Goal: Information Seeking & Learning: Learn about a topic

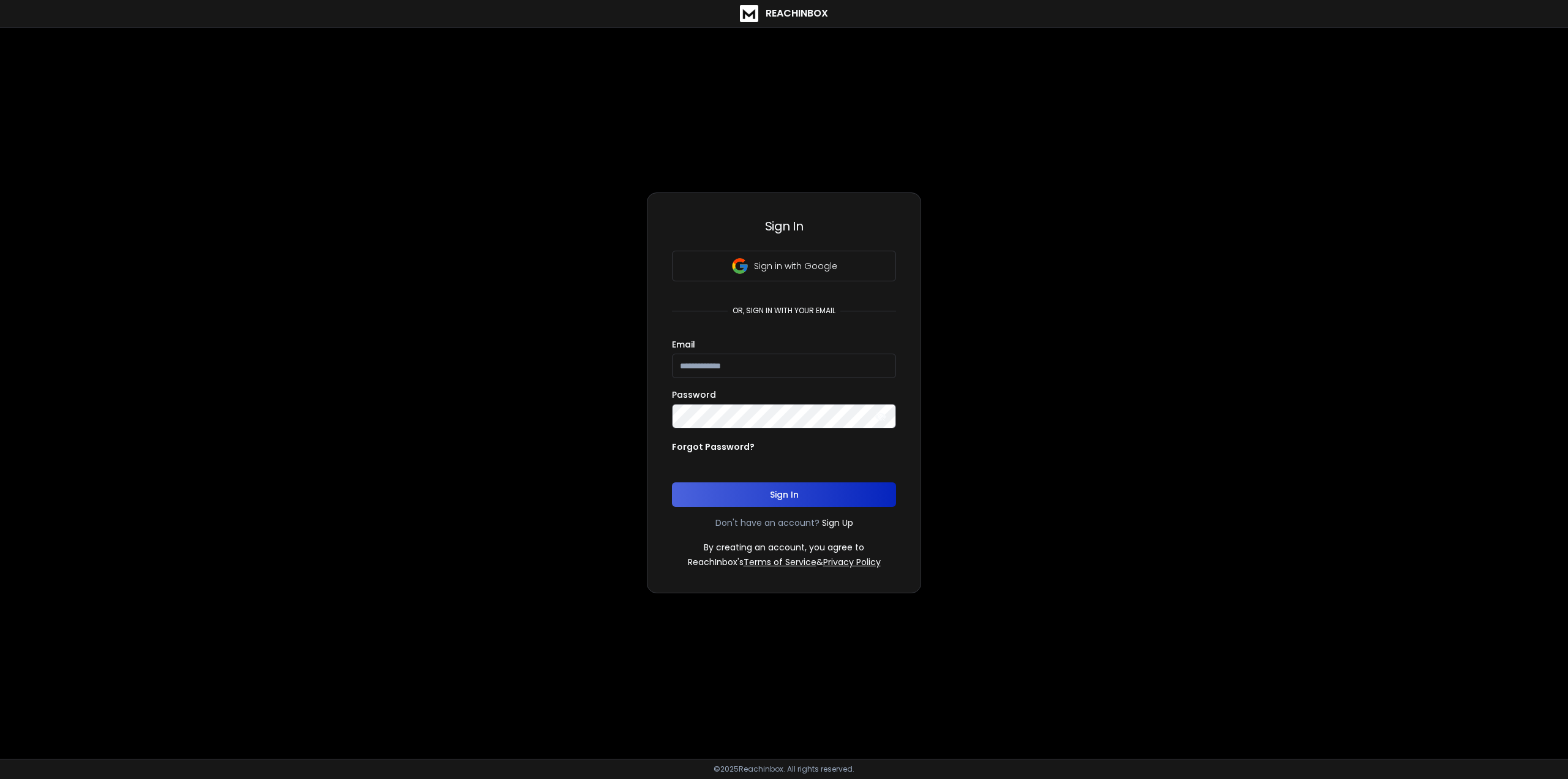
type input "**********"
click at [736, 506] on button "Sign In" at bounding box center [784, 494] width 224 height 24
click at [884, 415] on icon at bounding box center [880, 416] width 11 height 8
click at [800, 480] on form "**********" at bounding box center [784, 423] width 224 height 167
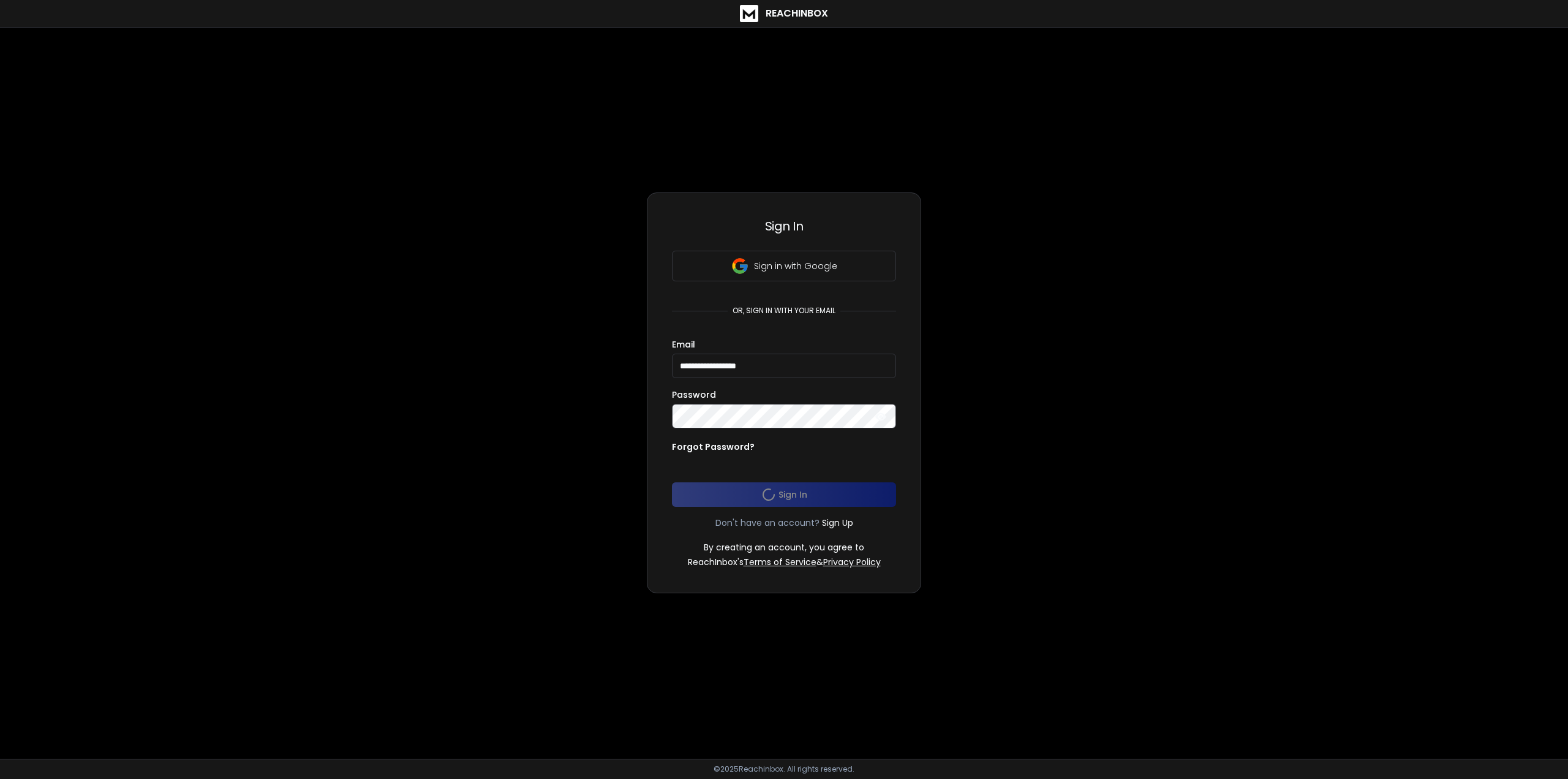
click at [800, 497] on div "Sign In Sign Up" at bounding box center [784, 494] width 224 height 24
type input "**********"
click at [882, 417] on icon at bounding box center [880, 415] width 11 height 11
click at [882, 417] on icon at bounding box center [881, 417] width 4 height 4
click at [836, 488] on button "Sign In" at bounding box center [784, 494] width 224 height 24
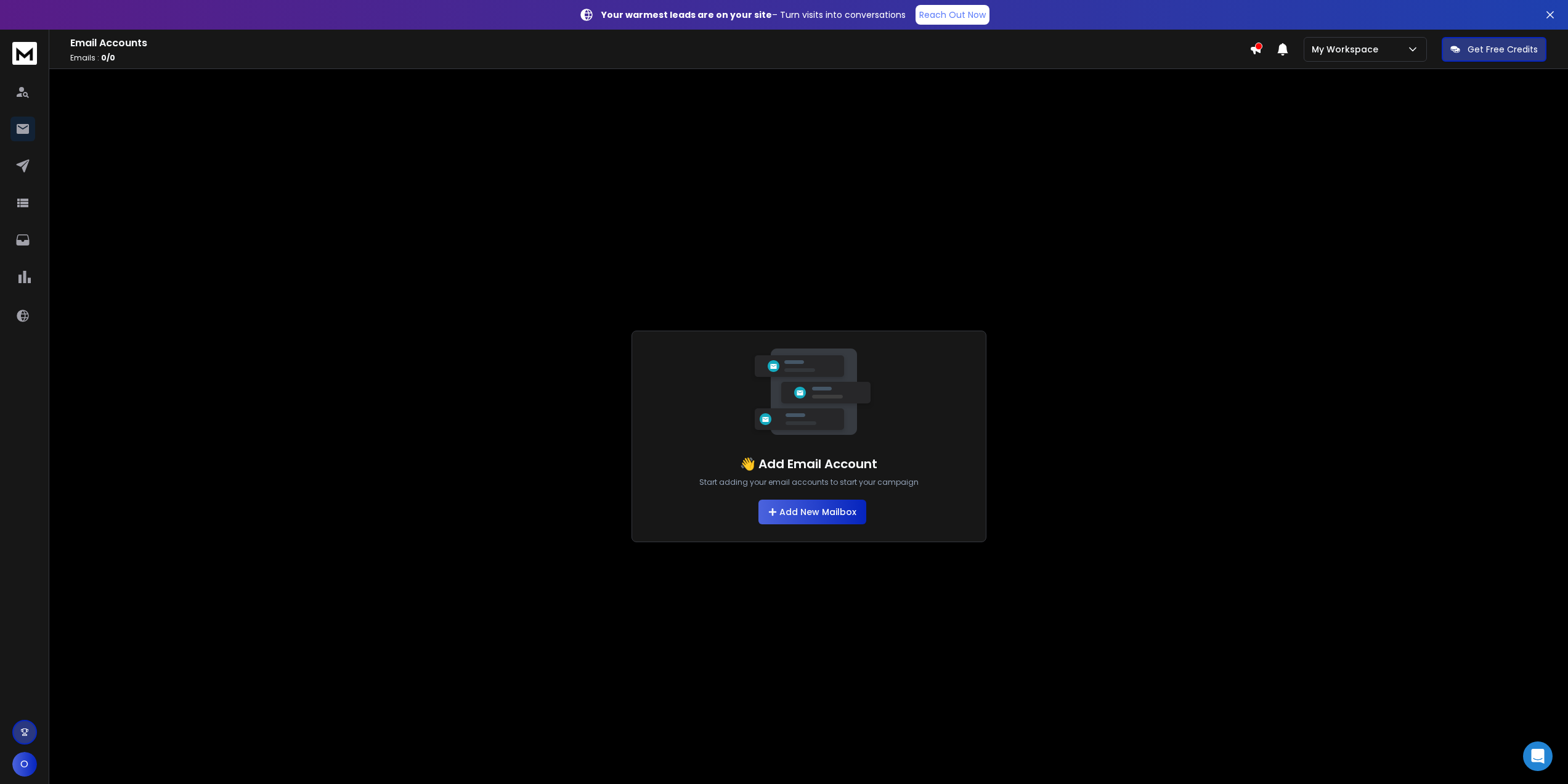
click at [1263, 47] on div "My Workspace Get Free Credits" at bounding box center [1398, 49] width 297 height 25
click at [1259, 47] on div at bounding box center [1259, 46] width 8 height 8
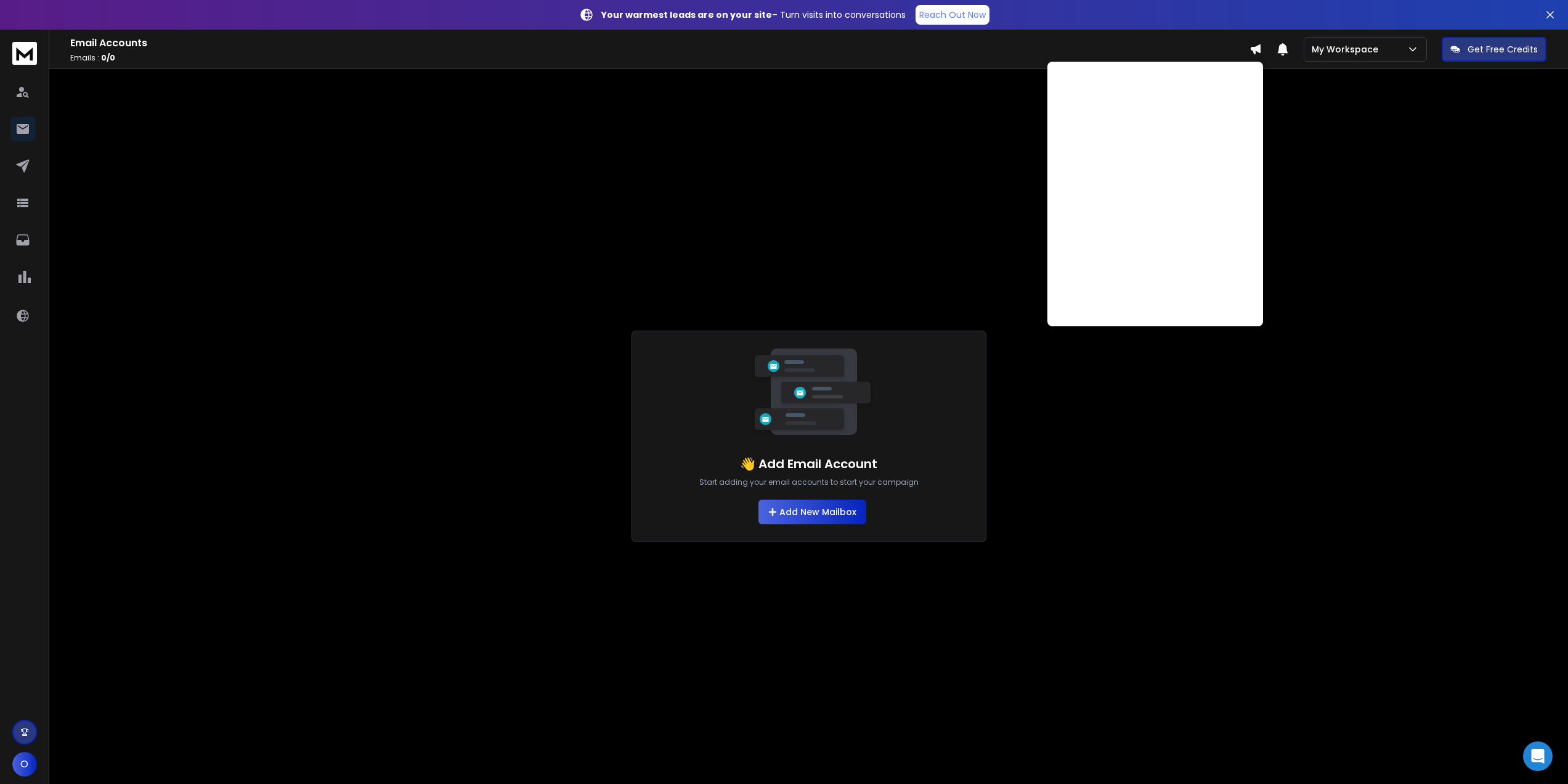
click at [968, 169] on div "👋 Add Email Account Start adding your email accounts to start your campaign Add…" at bounding box center [808, 437] width 1479 height 710
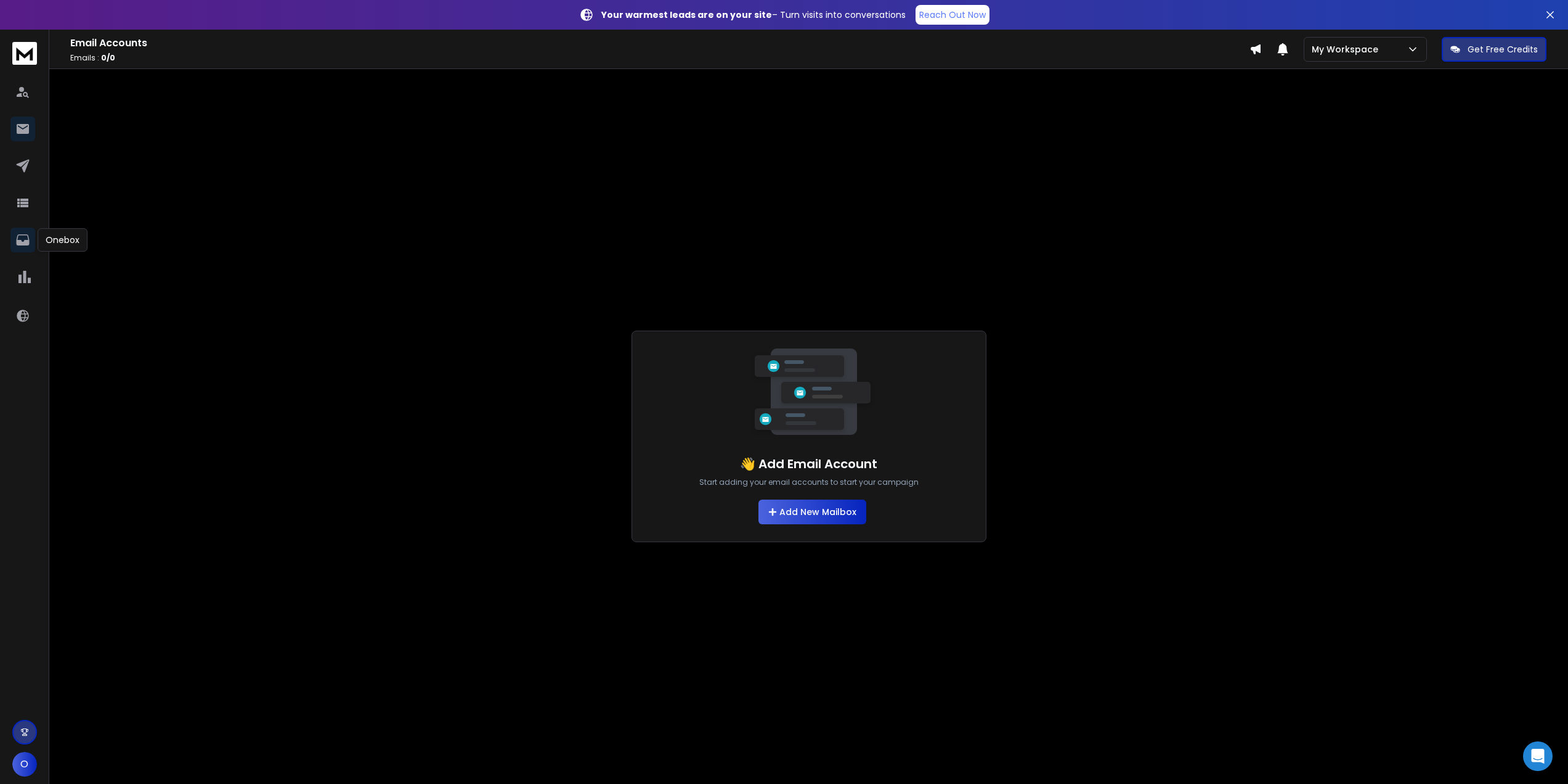
click at [23, 242] on icon at bounding box center [22, 240] width 13 height 11
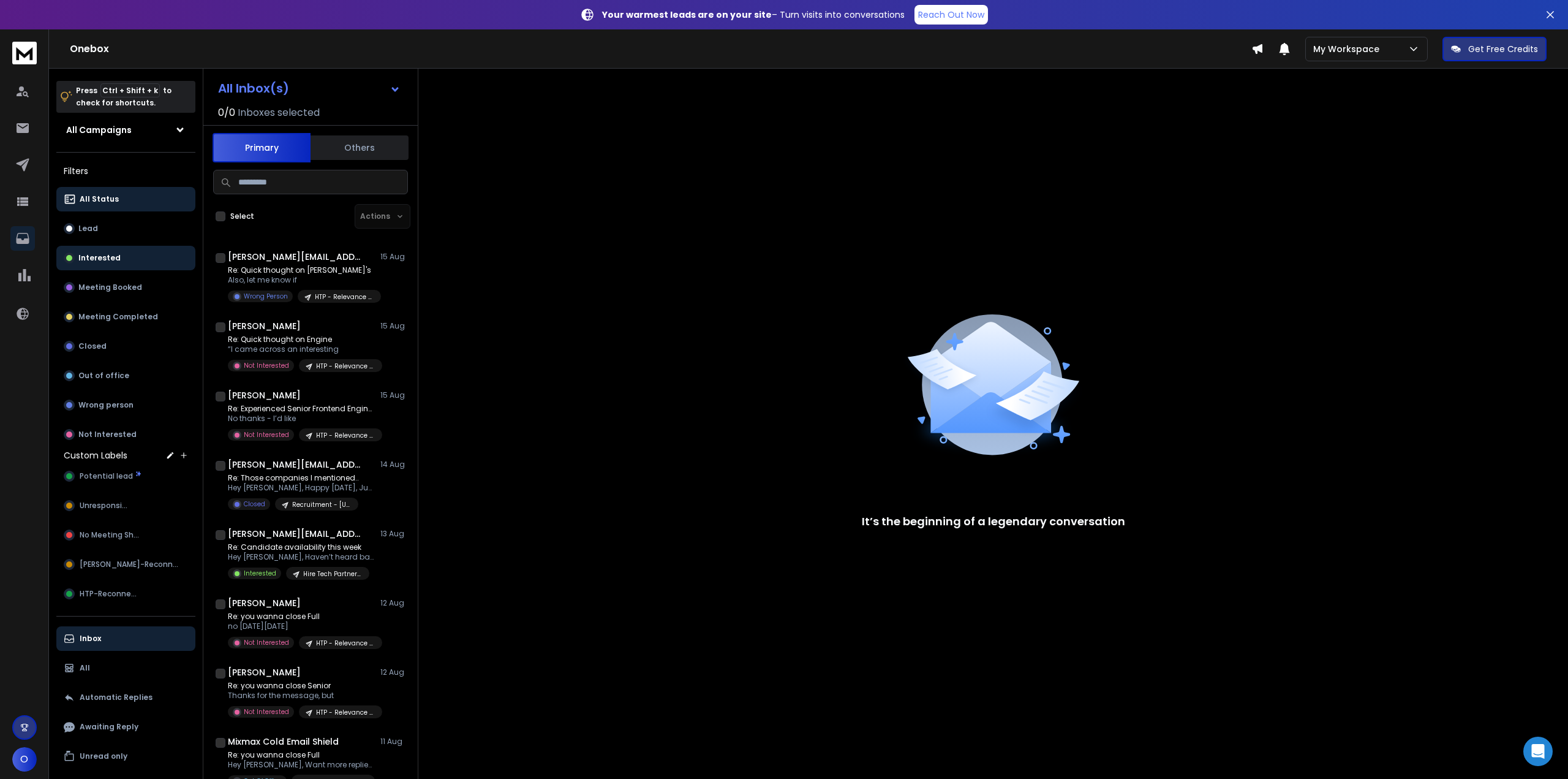
click at [107, 260] on p "Interested" at bounding box center [99, 258] width 42 height 10
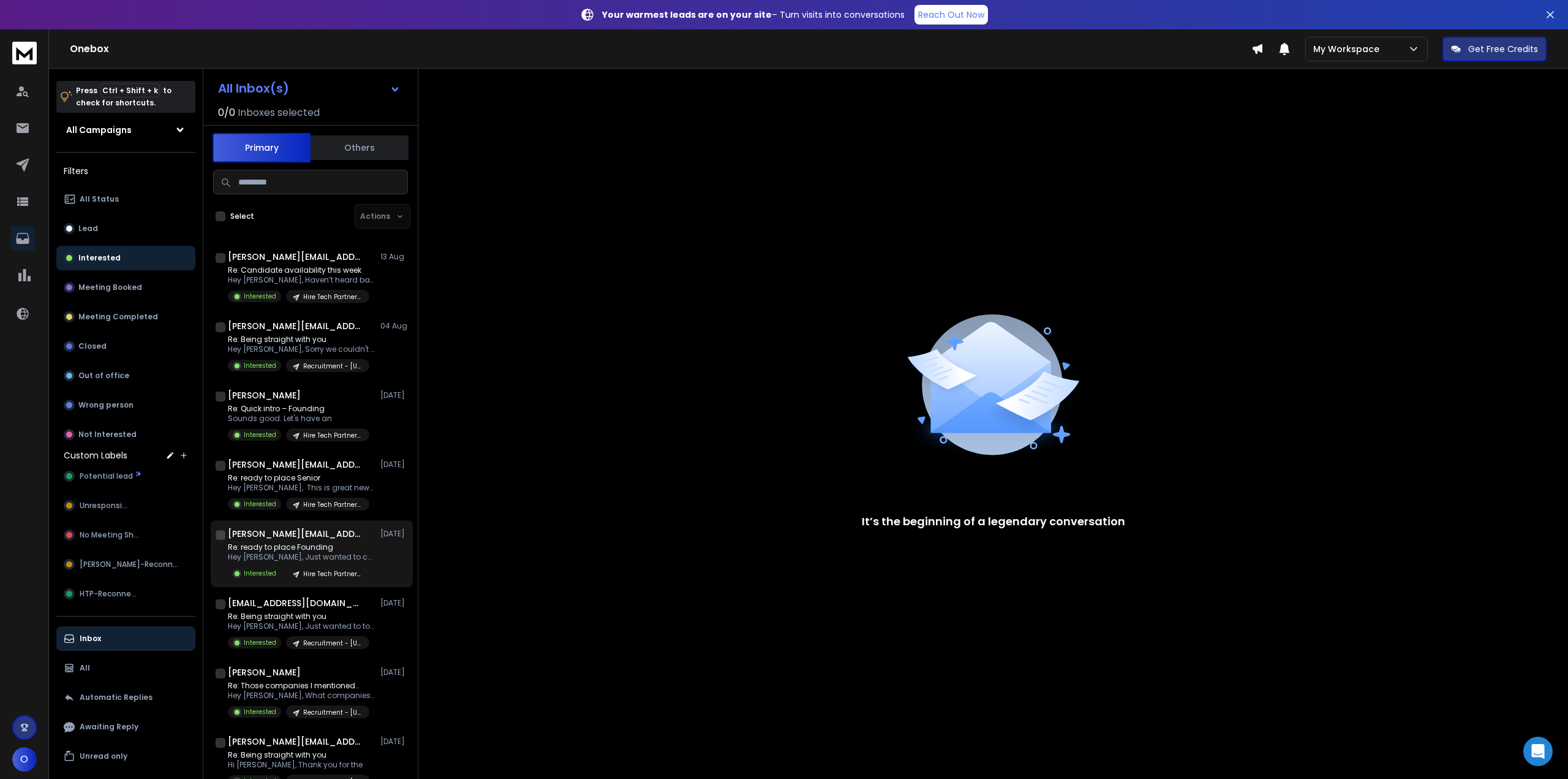
click at [280, 535] on h1 "keshav@circlehealth.co" at bounding box center [296, 533] width 135 height 13
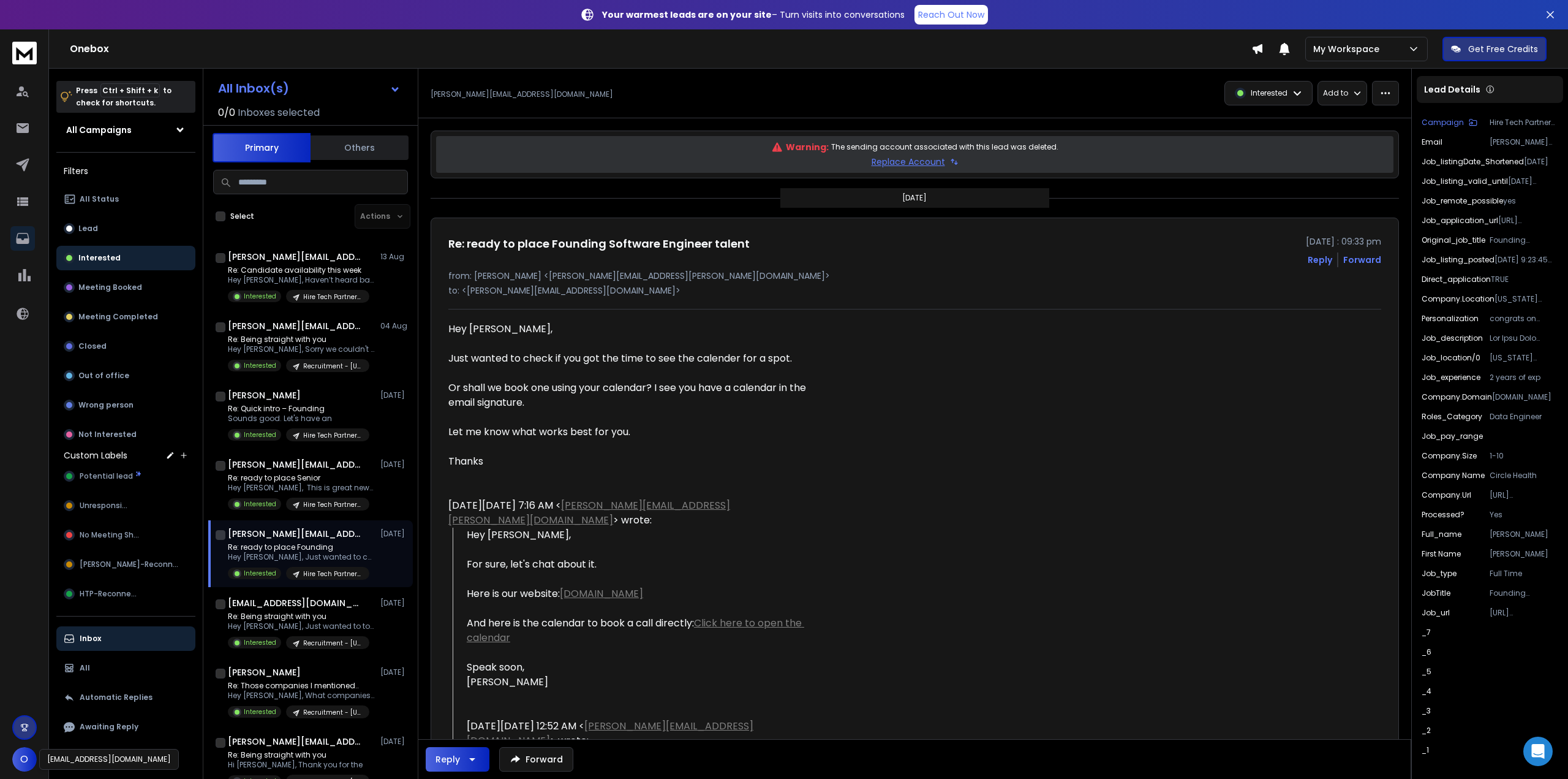
click at [29, 759] on span "O" at bounding box center [24, 758] width 24 height 24
click at [148, 654] on button "button" at bounding box center [149, 653] width 33 height 16
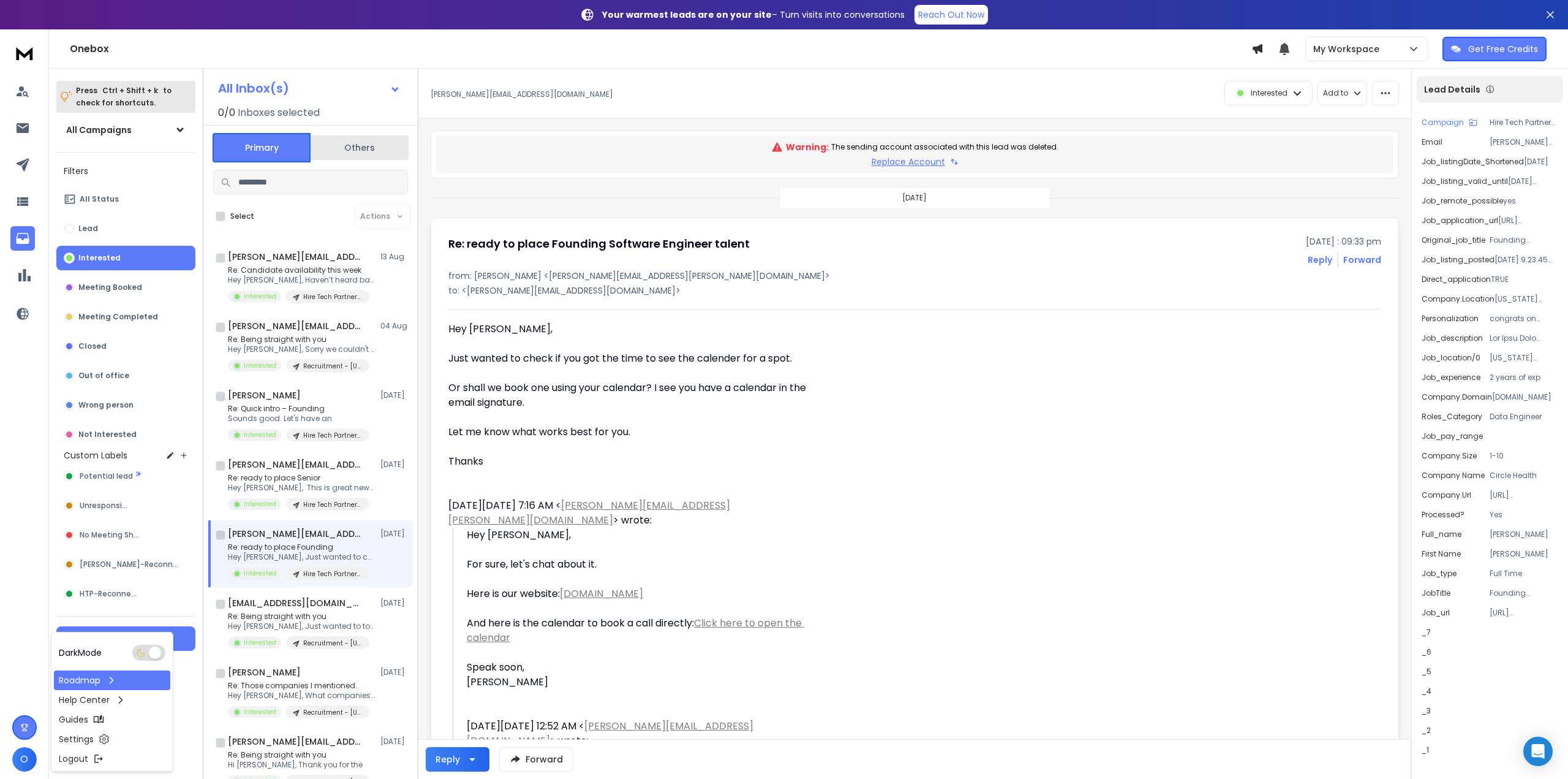
click at [1501, 537] on p "Keshav Vasudevan" at bounding box center [1524, 534] width 69 height 10
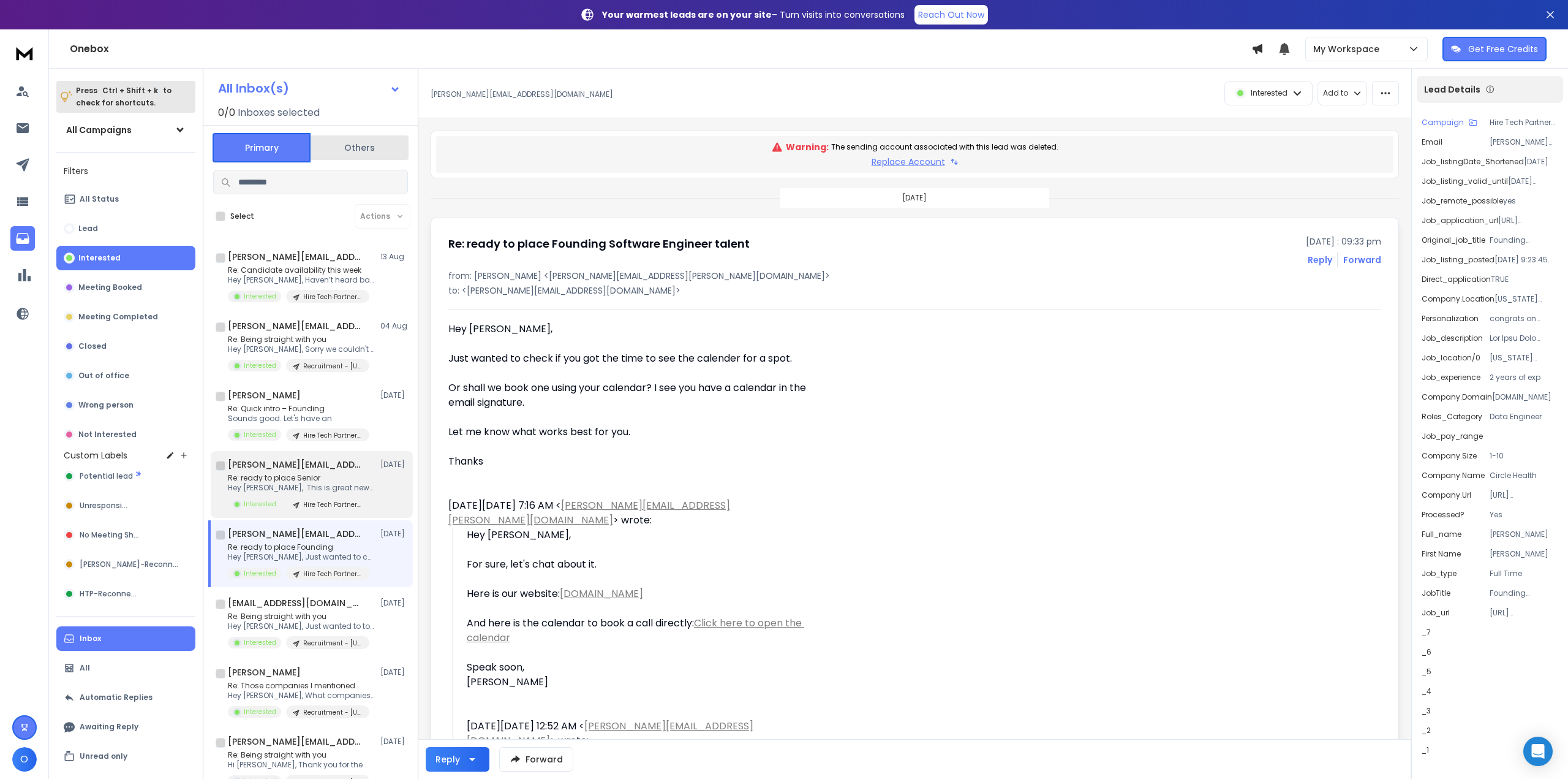
click at [285, 486] on p "Hey Justin, This is great news." at bounding box center [302, 488] width 147 height 10
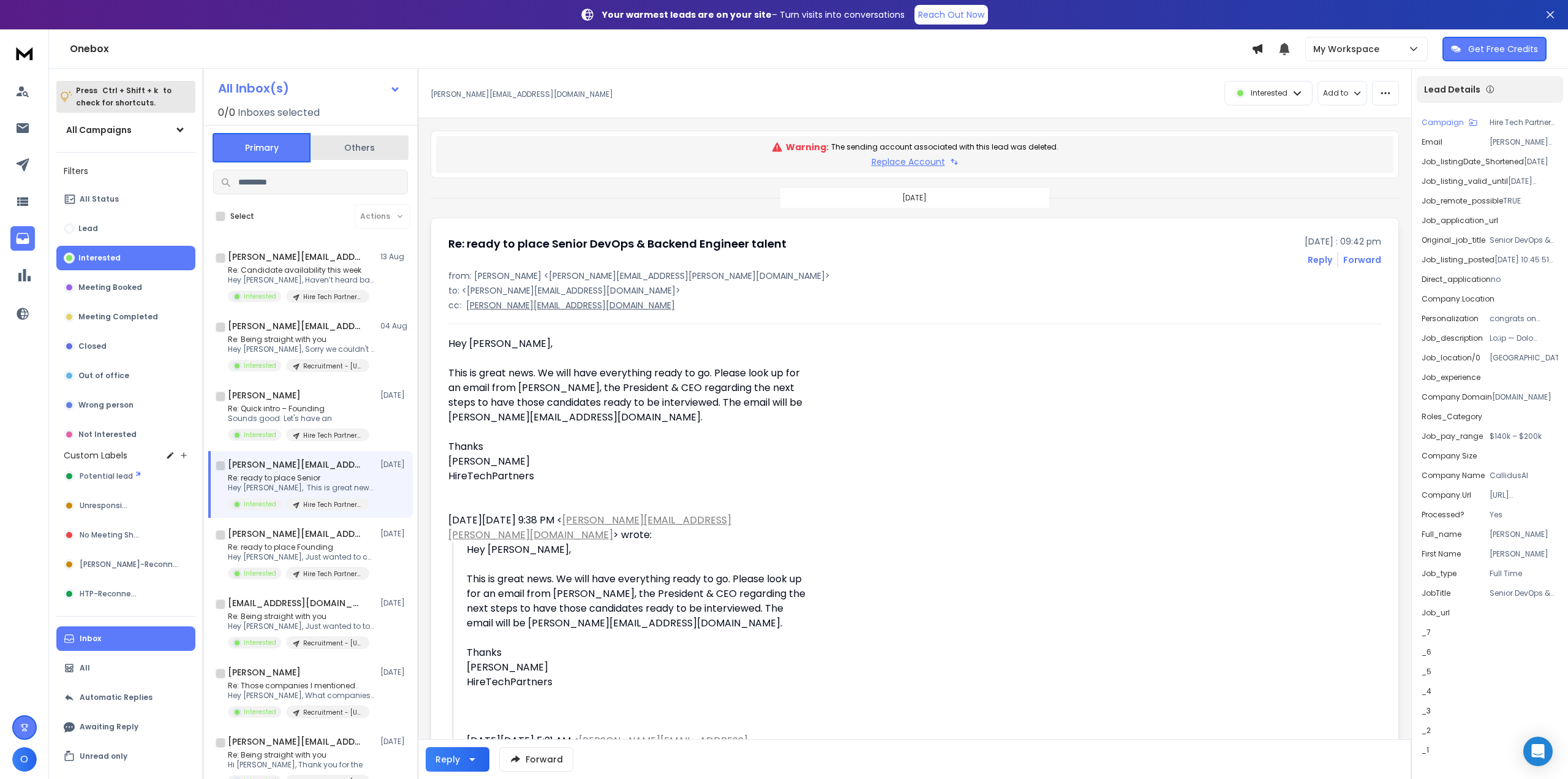
click at [1508, 537] on p "Justin Mccallon" at bounding box center [1524, 534] width 69 height 10
click at [1508, 440] on p "$140k – $200k" at bounding box center [1524, 436] width 69 height 10
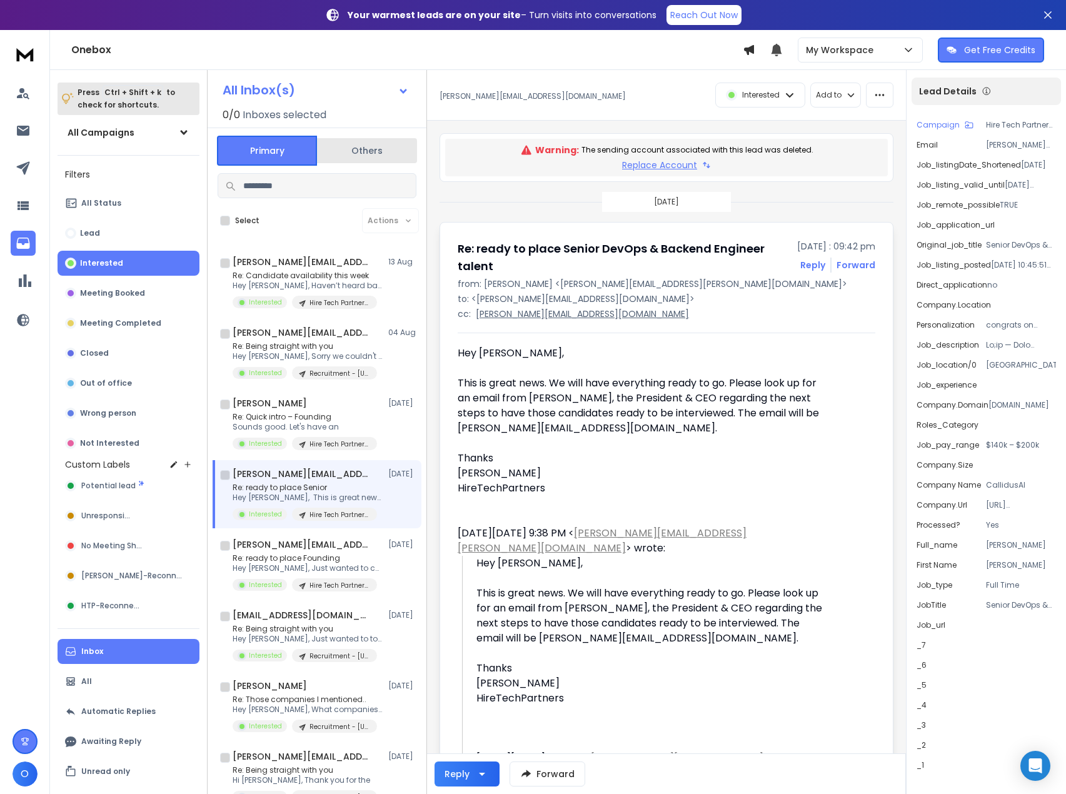
click at [993, 503] on p "https://callidusai.com" at bounding box center [1021, 505] width 70 height 10
click at [1008, 483] on p "CallidusAI" at bounding box center [1021, 485] width 70 height 10
click at [1009, 605] on p "Senior DevOps & Backend Engineer" at bounding box center [1021, 605] width 70 height 10
click at [1009, 150] on div "Campaign Hire Tech Partners Recruitment - AI Email justin@callidusai.com Job_li…" at bounding box center [986, 450] width 149 height 690
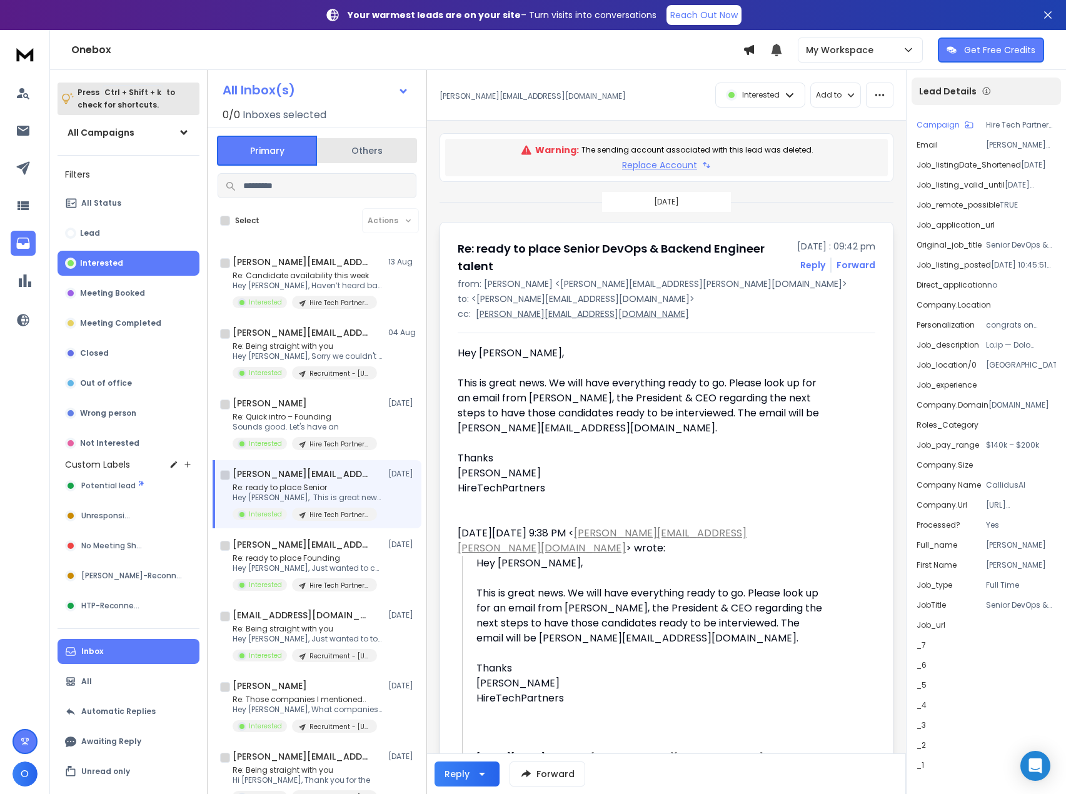
click at [1008, 144] on p "justin@callidusai.com" at bounding box center [1021, 145] width 70 height 10
click at [980, 339] on div "Campaign Hire Tech Partners Recruitment - AI Email justin@callidusai.com Job_li…" at bounding box center [986, 450] width 149 height 690
click at [986, 345] on p at bounding box center [1021, 345] width 70 height 10
click at [1007, 266] on p "07/01/2025 10:45:51 PM" at bounding box center [1023, 265] width 65 height 10
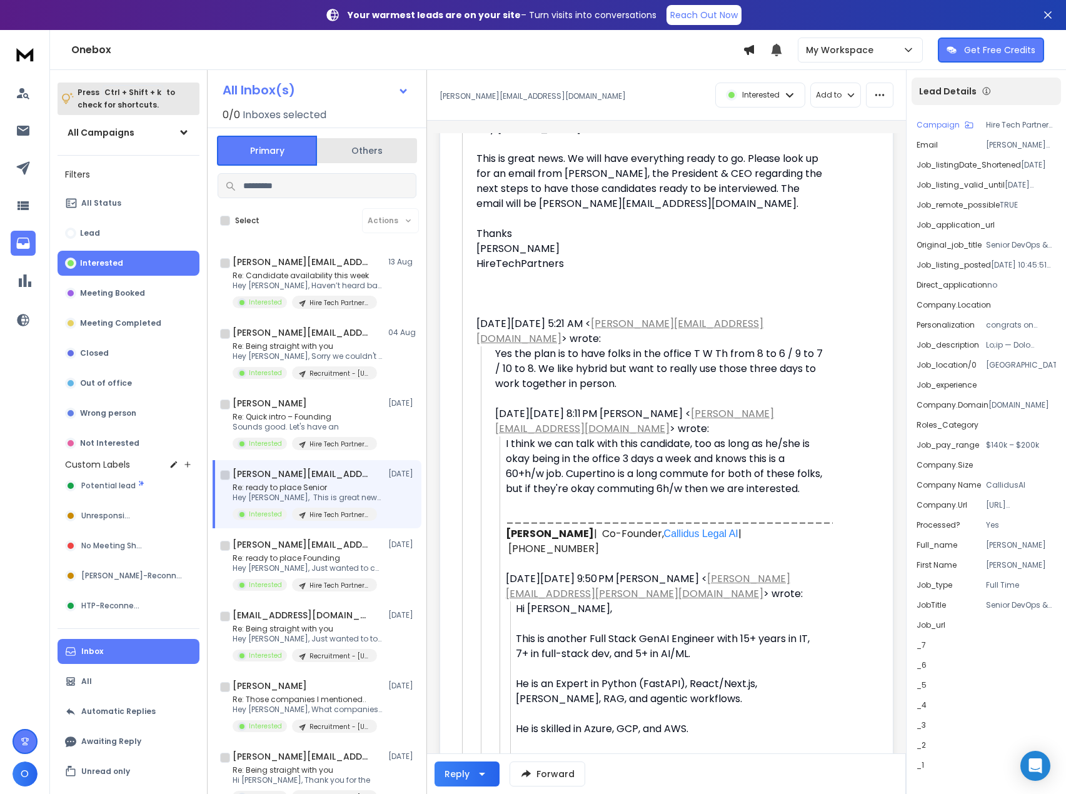
scroll to position [438, 0]
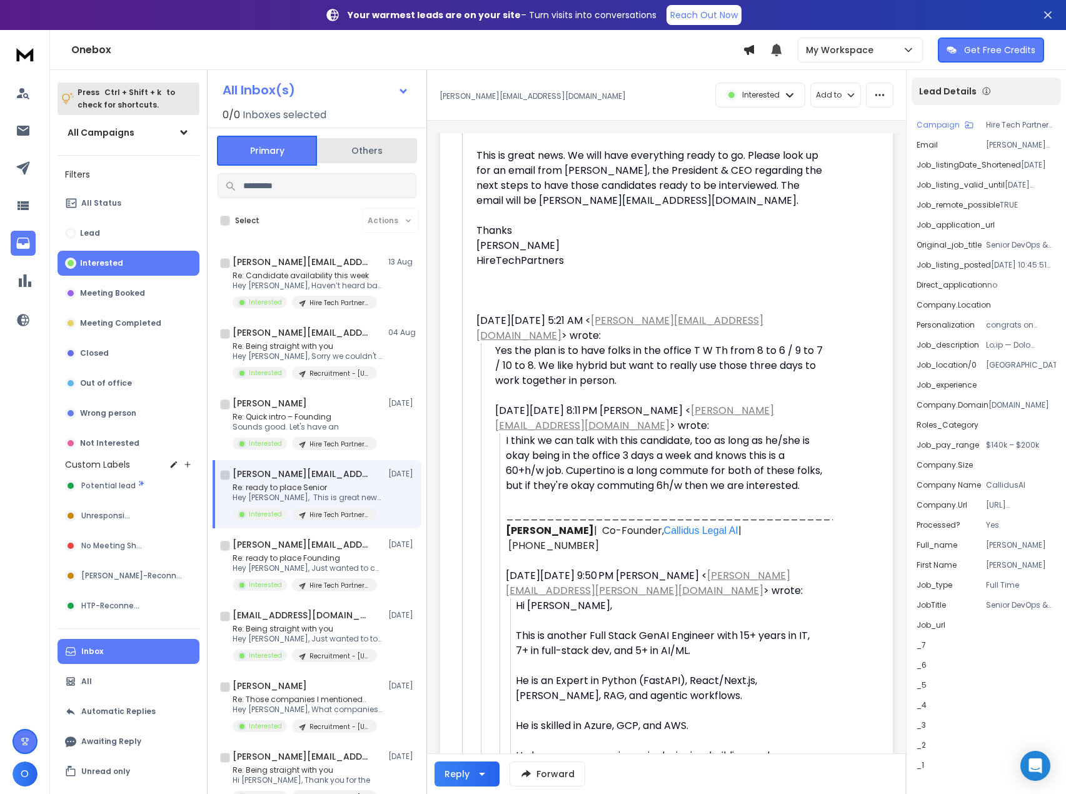
copy div "Co-Founder"
click at [655, 541] on div "Justin McCallon | Co-Founder, Callidus Legal AI | 336-420-2967" at bounding box center [664, 538] width 317 height 30
click at [1014, 586] on p "Full Time" at bounding box center [1021, 585] width 70 height 10
click at [1018, 364] on p "San Francisco" at bounding box center [1021, 365] width 70 height 10
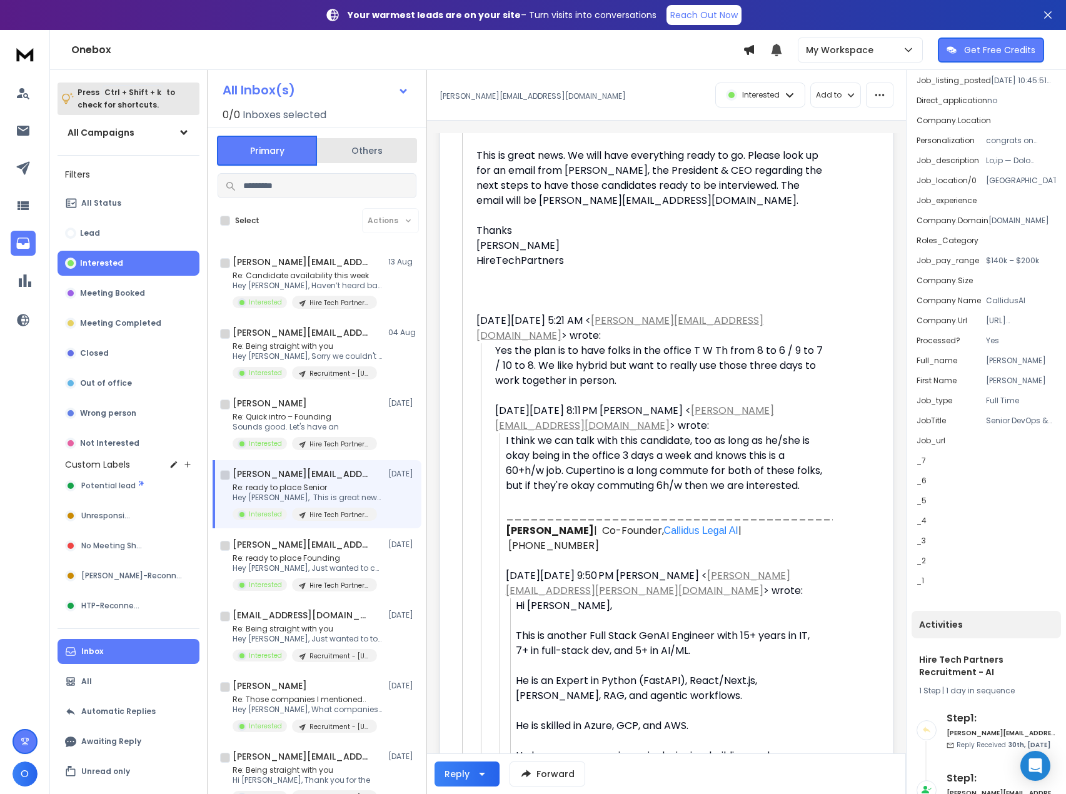
scroll to position [188, 0]
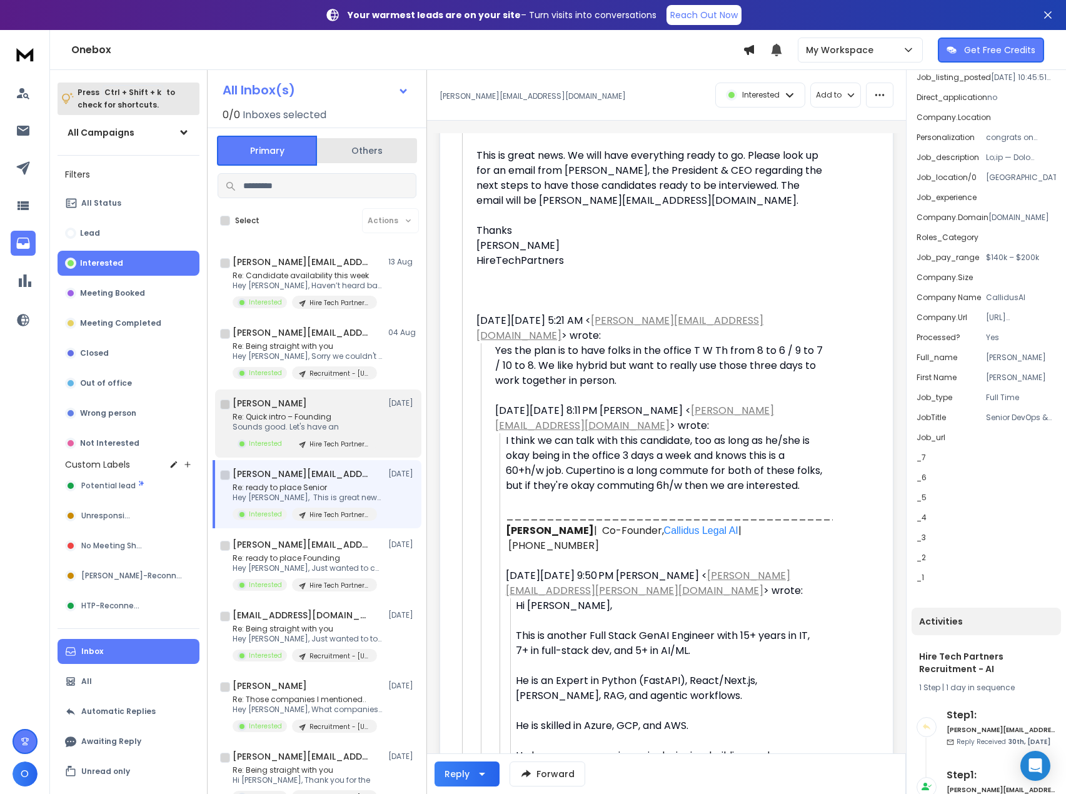
click at [328, 425] on p "Sounds good. Let's have an" at bounding box center [305, 427] width 144 height 10
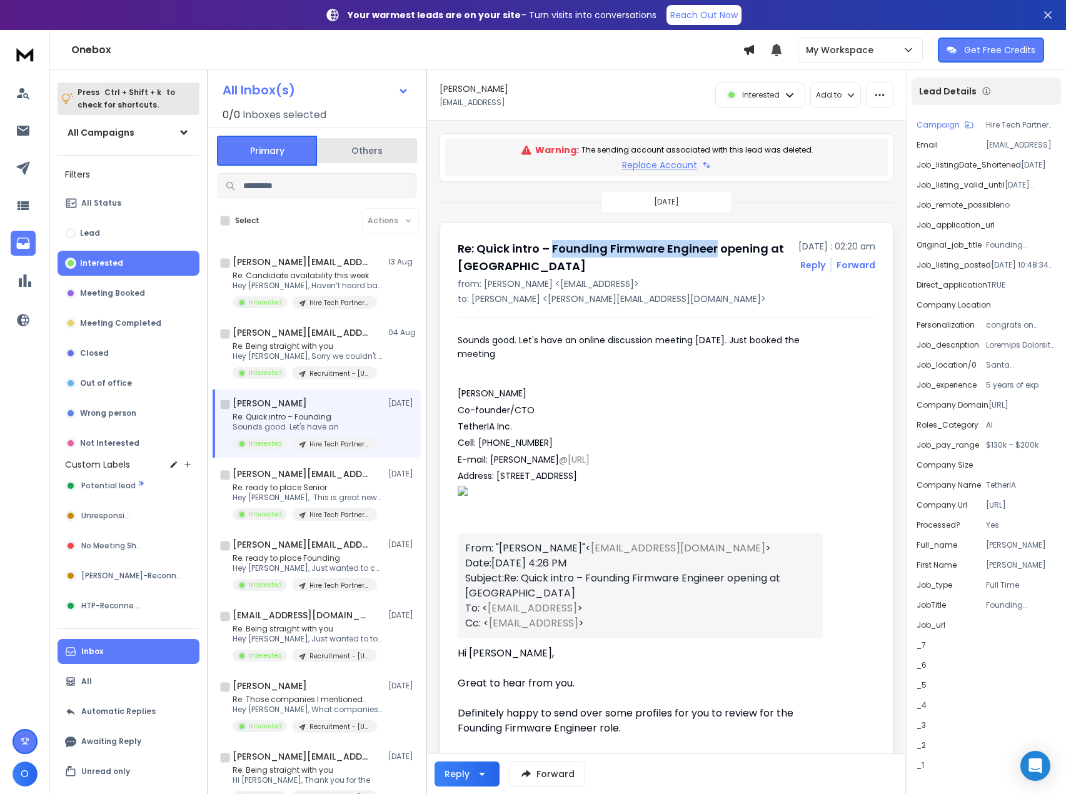
copy h1 "Founding Firmware Engineer"
drag, startPoint x: 545, startPoint y: 246, endPoint x: 709, endPoint y: 243, distance: 163.8
click at [709, 243] on h1 "Re: Quick intro – Founding Firmware Engineer opening at TetherIA" at bounding box center [624, 257] width 333 height 35
click at [1003, 543] on p "Xu Dong" at bounding box center [1021, 545] width 70 height 10
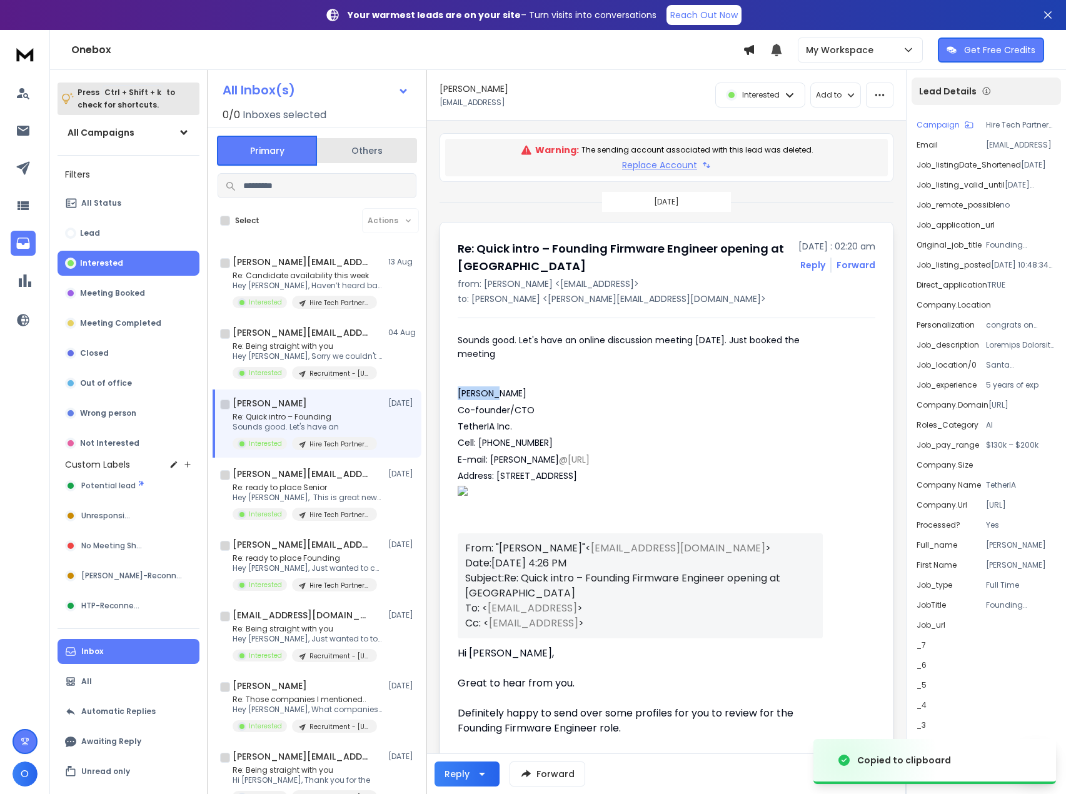
copy span "Joe Dong"
drag, startPoint x: 451, startPoint y: 394, endPoint x: 493, endPoint y: 396, distance: 41.3
click at [493, 396] on div "Joe Dong" at bounding box center [640, 393] width 365 height 14
click at [1016, 145] on p "xudong@tetheria.ai" at bounding box center [1021, 145] width 70 height 10
copy div "joedong @tetheria.ai"
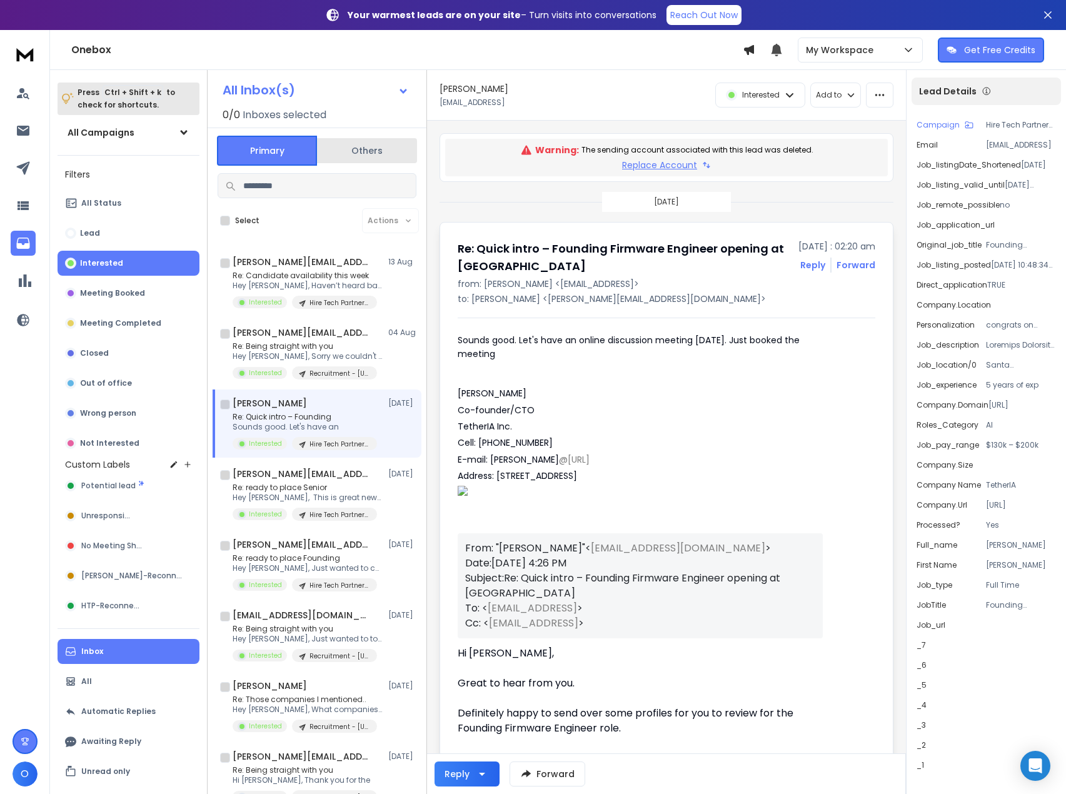
drag, startPoint x: 578, startPoint y: 458, endPoint x: 484, endPoint y: 458, distance: 93.8
click at [484, 458] on div "E-mail: joedong @tetheria.ai" at bounding box center [640, 460] width 365 height 14
click at [1010, 146] on p "xudong@tetheria.ai" at bounding box center [1021, 145] width 70 height 10
copy h1 "TetherIA"
drag, startPoint x: 508, startPoint y: 261, endPoint x: 467, endPoint y: 263, distance: 40.7
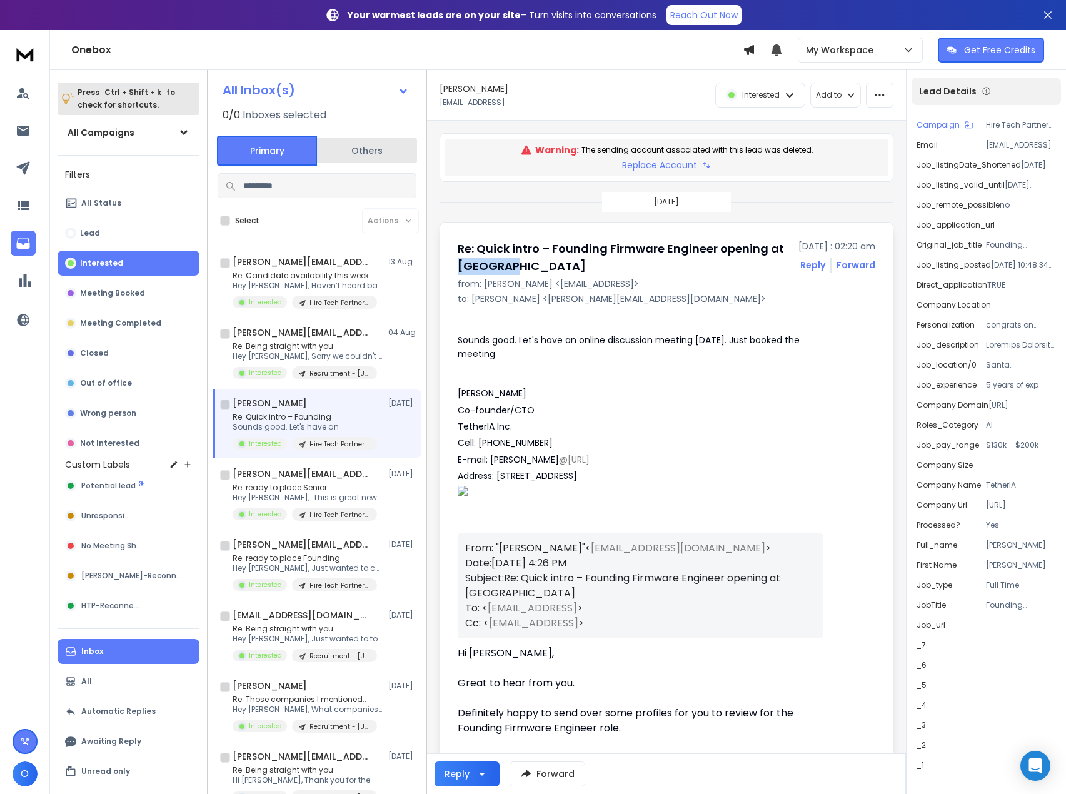
click at [467, 263] on h1 "Re: Quick intro – Founding Firmware Engineer opening at TetherIA" at bounding box center [624, 257] width 333 height 35
copy span "Co-founder/CTO"
drag, startPoint x: 528, startPoint y: 405, endPoint x: 451, endPoint y: 408, distance: 76.3
click at [458, 408] on div "Co-founder/CTO" at bounding box center [640, 410] width 365 height 14
copy span "540.750.6871"
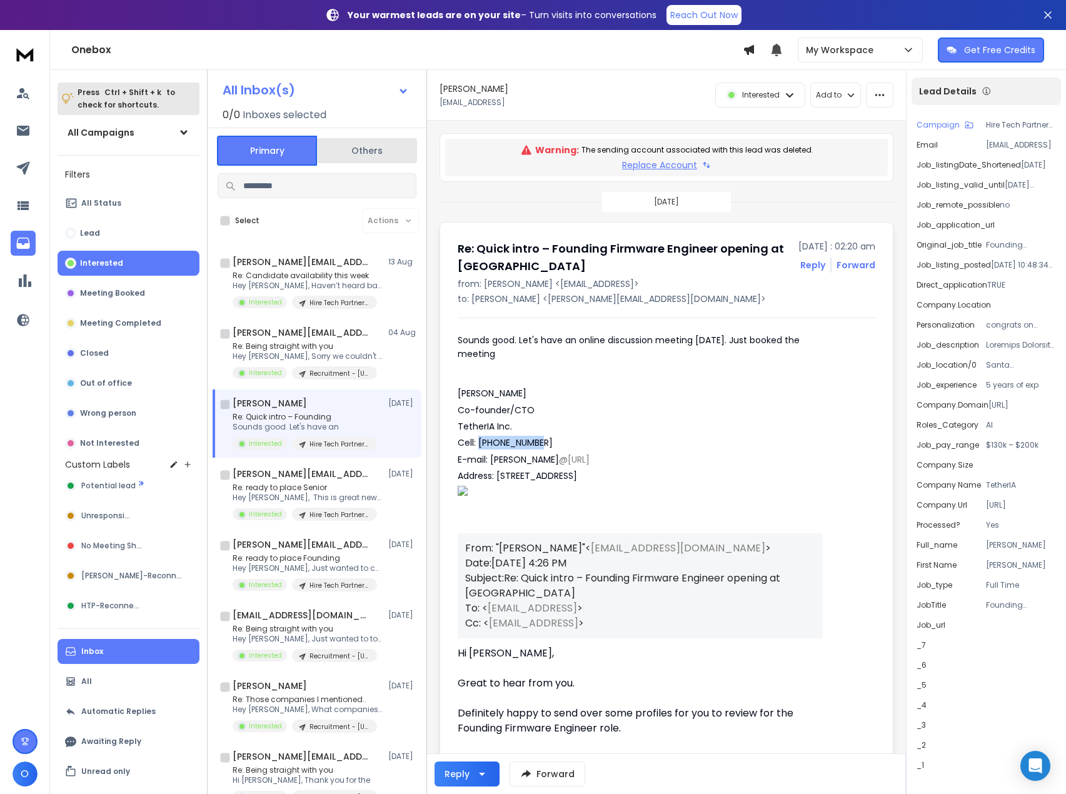
drag, startPoint x: 528, startPoint y: 438, endPoint x: 473, endPoint y: 447, distance: 56.3
click at [473, 447] on div "Cell: 540.750.6871" at bounding box center [640, 443] width 365 height 14
click at [1000, 484] on p "TetherIA" at bounding box center [1021, 485] width 70 height 10
click at [992, 487] on p "TetherIA" at bounding box center [1021, 485] width 70 height 10
drag, startPoint x: 1012, startPoint y: 503, endPoint x: 979, endPoint y: 443, distance: 68.6
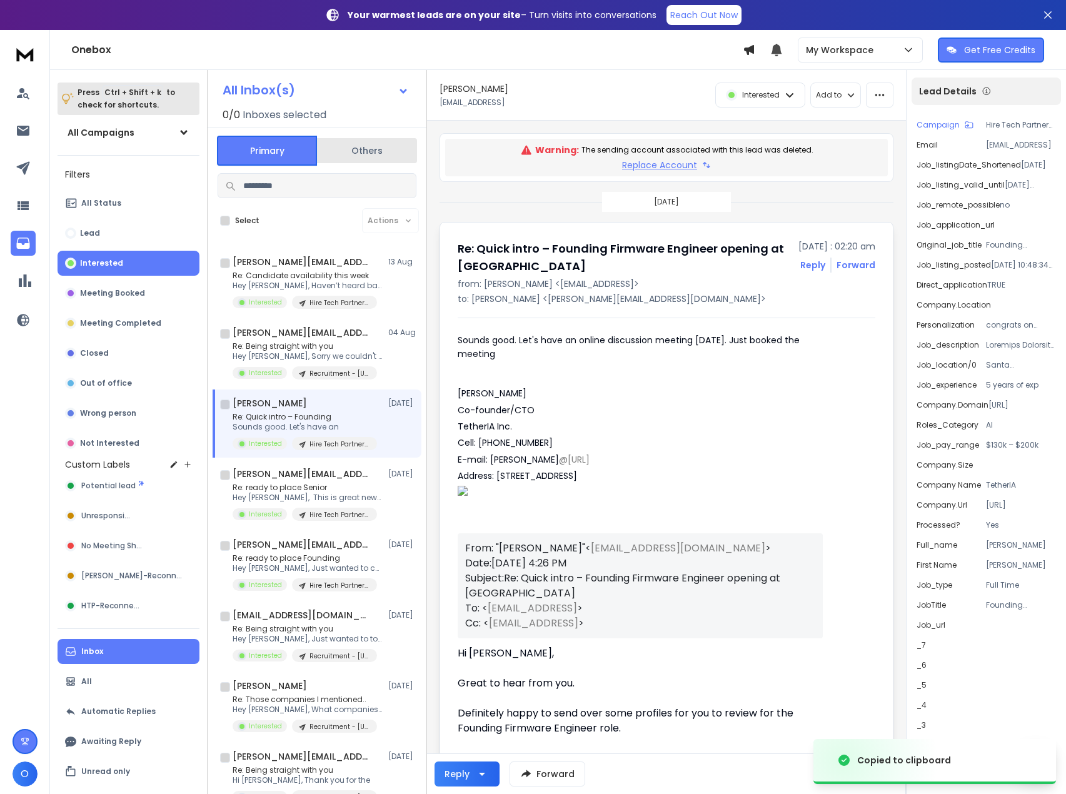
click at [1012, 504] on p "https://tetheria.ai/" at bounding box center [1021, 505] width 70 height 10
click at [998, 585] on p "Full Time" at bounding box center [1021, 585] width 70 height 10
click at [1021, 445] on p "$130k – $200k" at bounding box center [1021, 445] width 70 height 10
click at [1007, 605] on p "Founding Firmware Engineer" at bounding box center [1021, 605] width 70 height 10
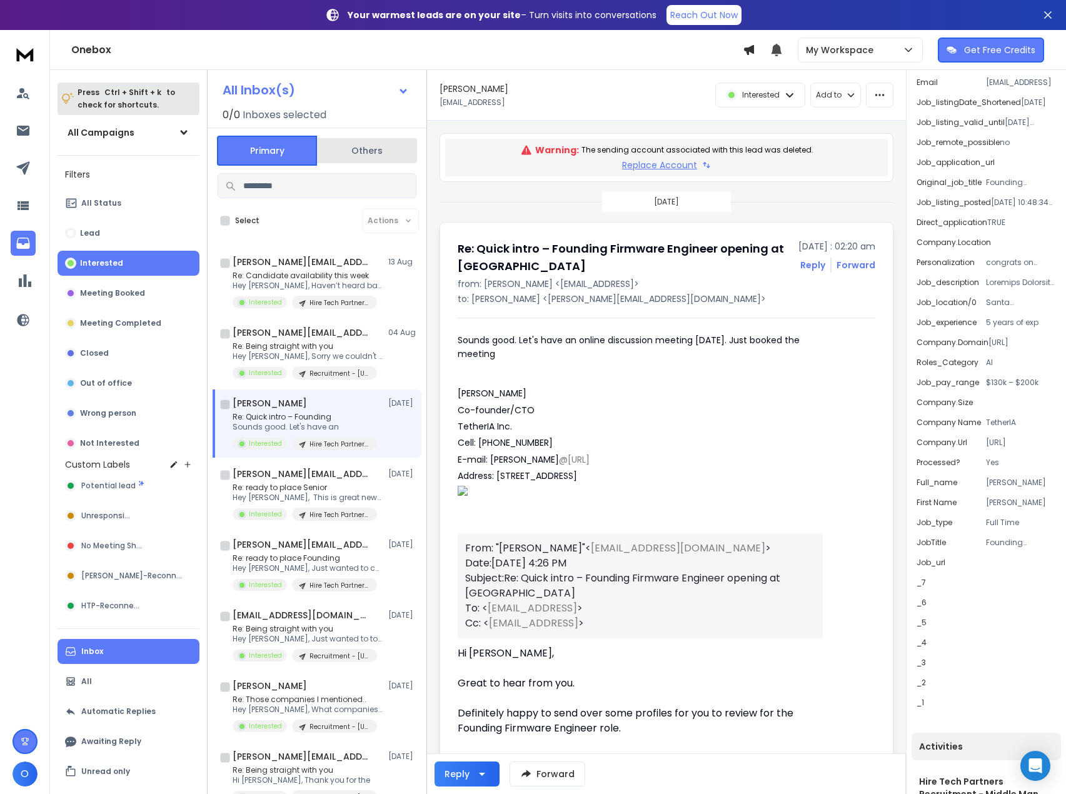
click at [1007, 303] on p "Santa Clara" at bounding box center [1021, 303] width 70 height 10
click at [1008, 284] on p at bounding box center [1021, 283] width 70 height 10
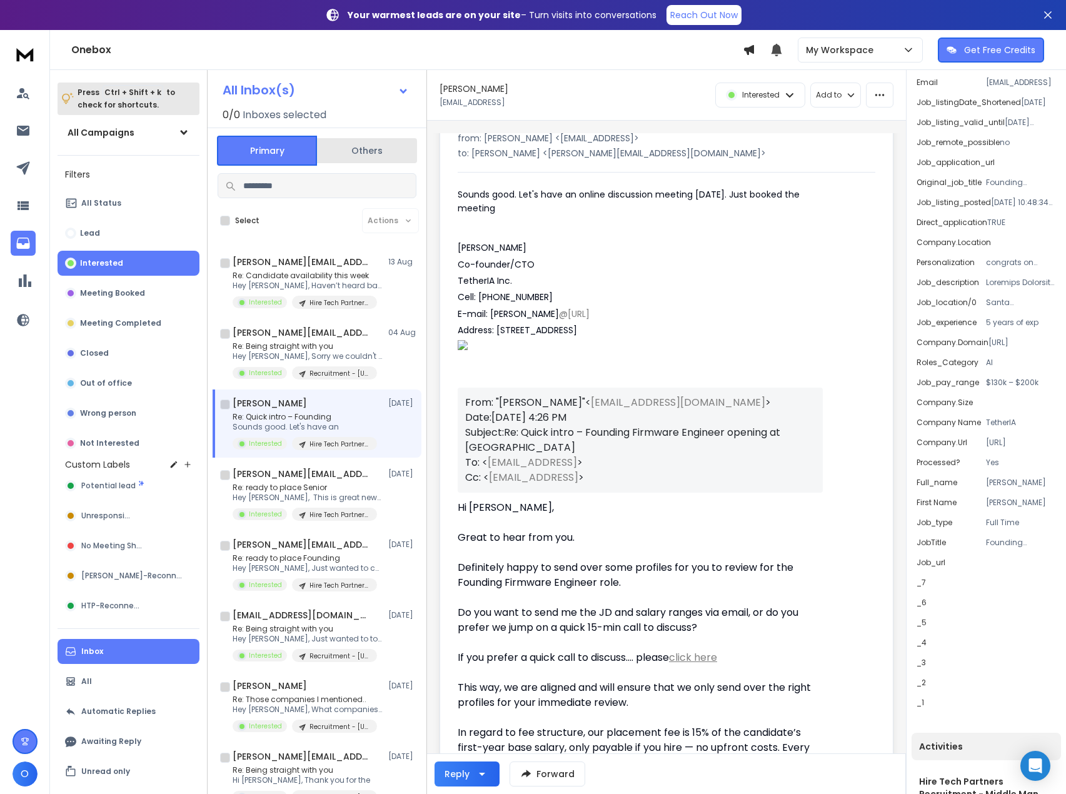
scroll to position [125, 0]
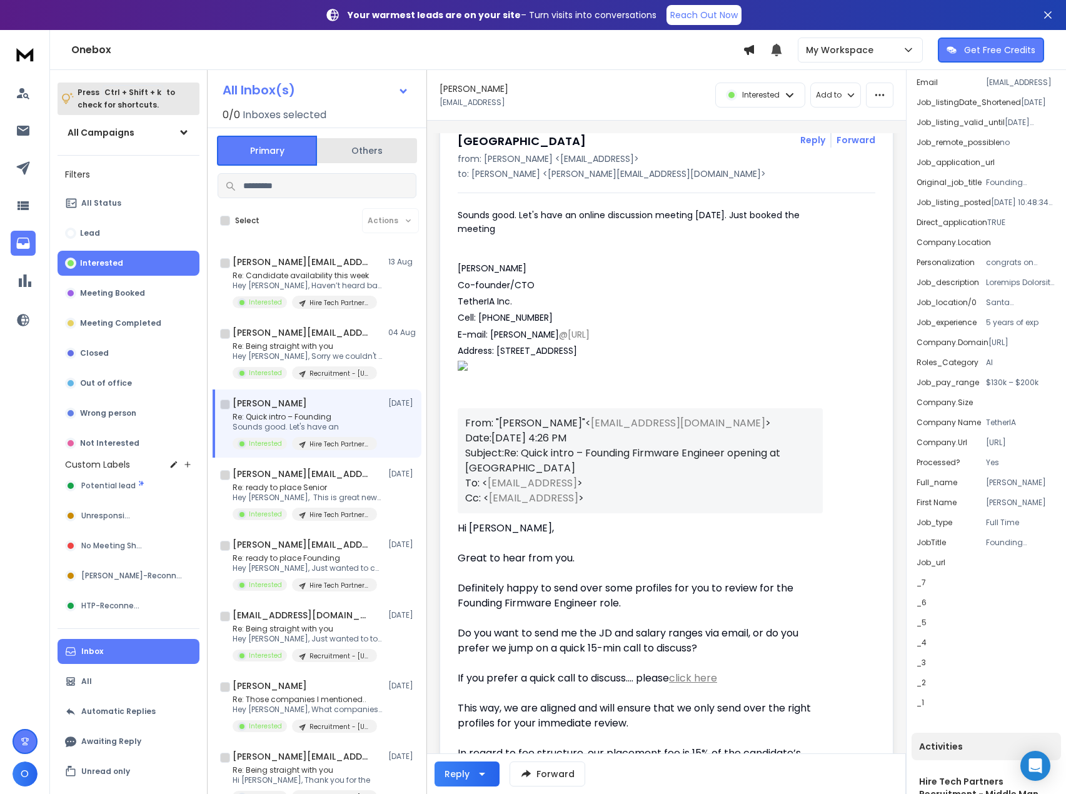
click at [1010, 437] on div "Campaign Hire Tech Partners Recruitment - Middle Man Template Email xudong@teth…" at bounding box center [986, 388] width 149 height 690
click at [1014, 443] on p "https://tetheria.ai/" at bounding box center [1021, 443] width 70 height 10
drag, startPoint x: 280, startPoint y: 286, endPoint x: 286, endPoint y: 286, distance: 6.3
click at [286, 286] on p "Hey Ahmed, Haven’t heard back from" at bounding box center [308, 286] width 150 height 10
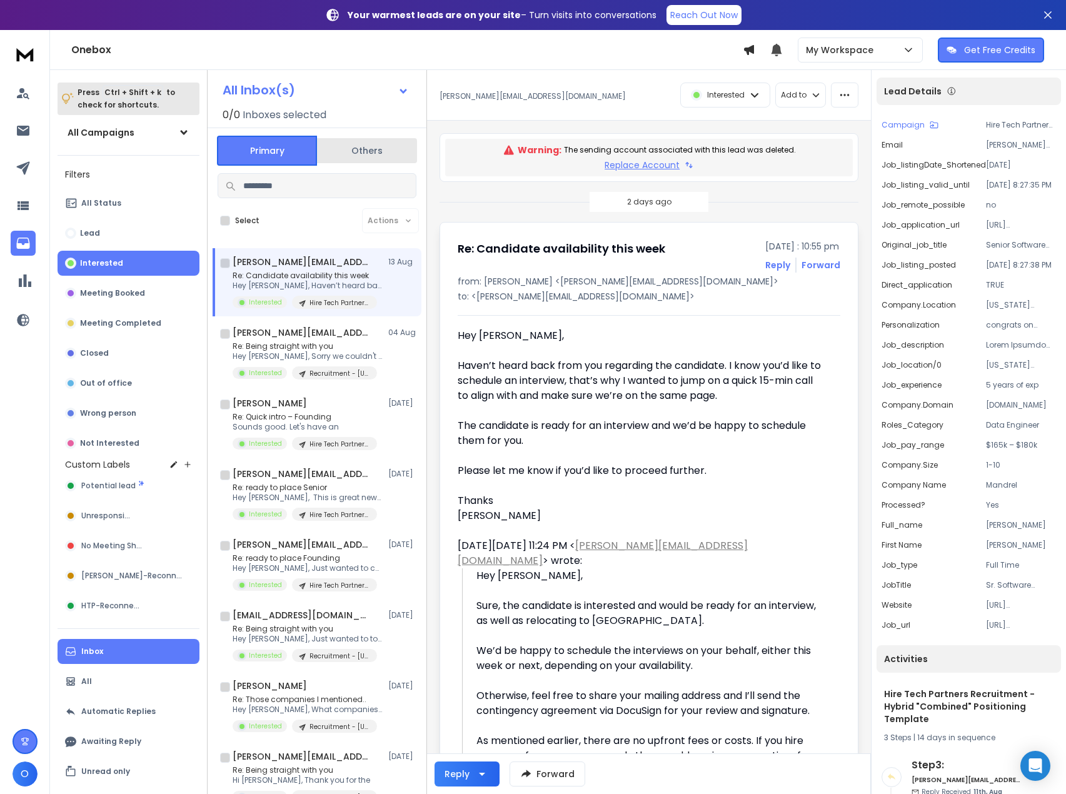
click at [1005, 526] on p "Ahmed Rady" at bounding box center [1021, 525] width 70 height 10
click at [1005, 609] on p "https://www.mandrel.tech" at bounding box center [1021, 605] width 70 height 10
click at [998, 588] on p "Sr. Software Engineer" at bounding box center [1021, 585] width 70 height 10
click at [1009, 490] on p "Mandrel" at bounding box center [1021, 485] width 70 height 10
click at [1025, 605] on p "https://www.mandrel.tech" at bounding box center [1021, 605] width 70 height 10
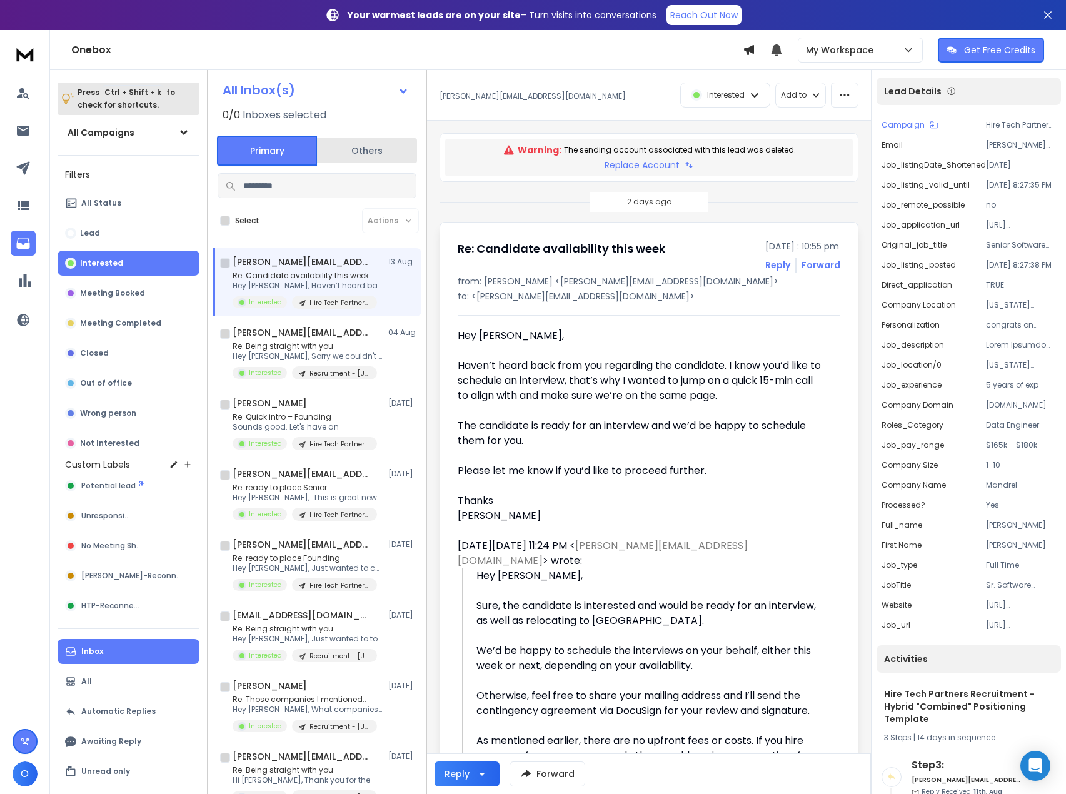
click at [993, 404] on p "mandrel.tech" at bounding box center [1021, 405] width 70 height 10
click at [999, 447] on p "$165k – $180k" at bounding box center [1021, 445] width 70 height 10
click at [1002, 623] on p "https://wellfound.com/jobs/3114991-senior-software-engineer" at bounding box center [1021, 625] width 70 height 10
click at [1003, 143] on p "ahmed@mandrel.tech" at bounding box center [1021, 145] width 70 height 10
click at [1008, 359] on div "Campaign Hire Tech Partners Recruitment - Hybrid "Combined" Positioning Templat…" at bounding box center [969, 375] width 184 height 540
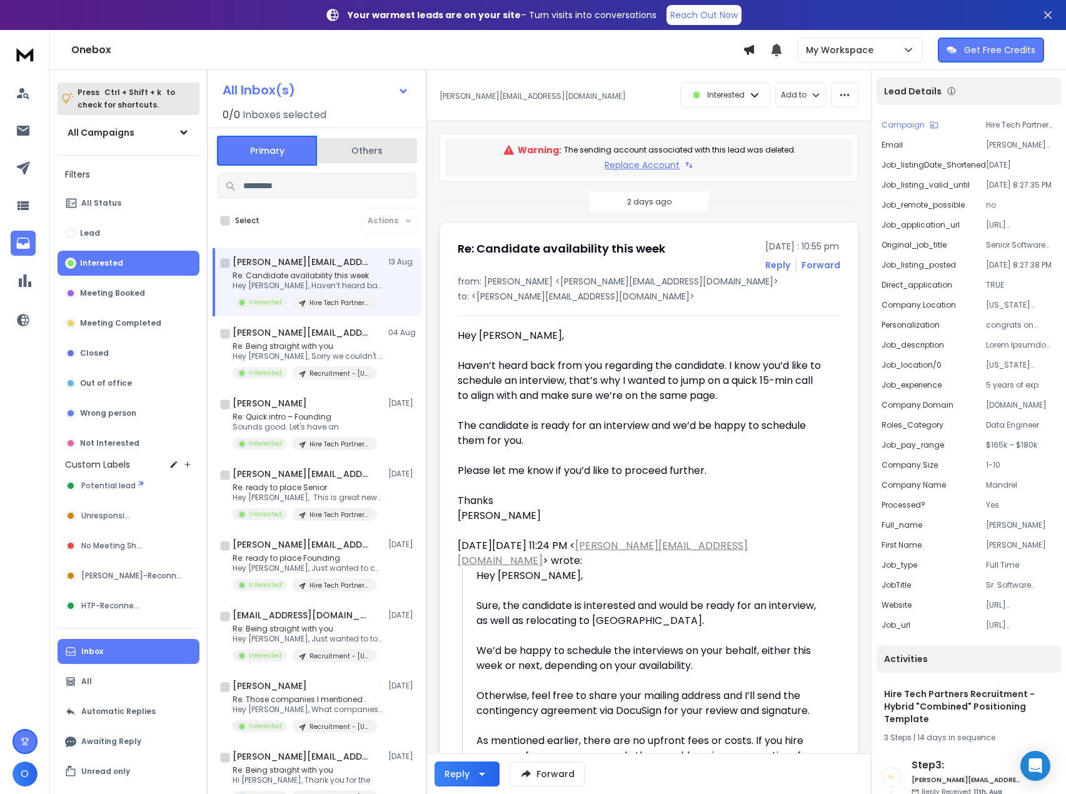
click at [1027, 628] on p "https://wellfound.com/jobs/3114991-senior-software-engineer" at bounding box center [1021, 625] width 70 height 10
click at [1008, 585] on p "Sr. Software Engineer" at bounding box center [1021, 585] width 70 height 10
click at [126, 410] on p "Wrong person" at bounding box center [108, 413] width 56 height 10
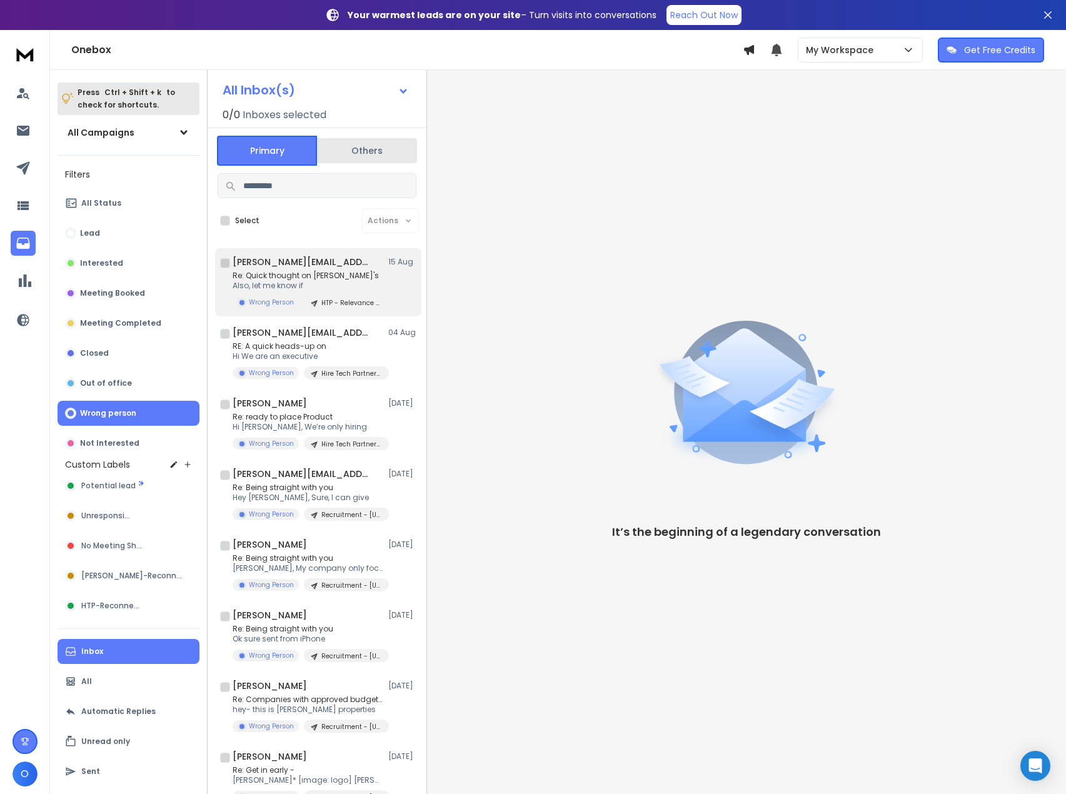
click at [279, 260] on h1 "dan@sherlock.xyz" at bounding box center [302, 262] width 138 height 13
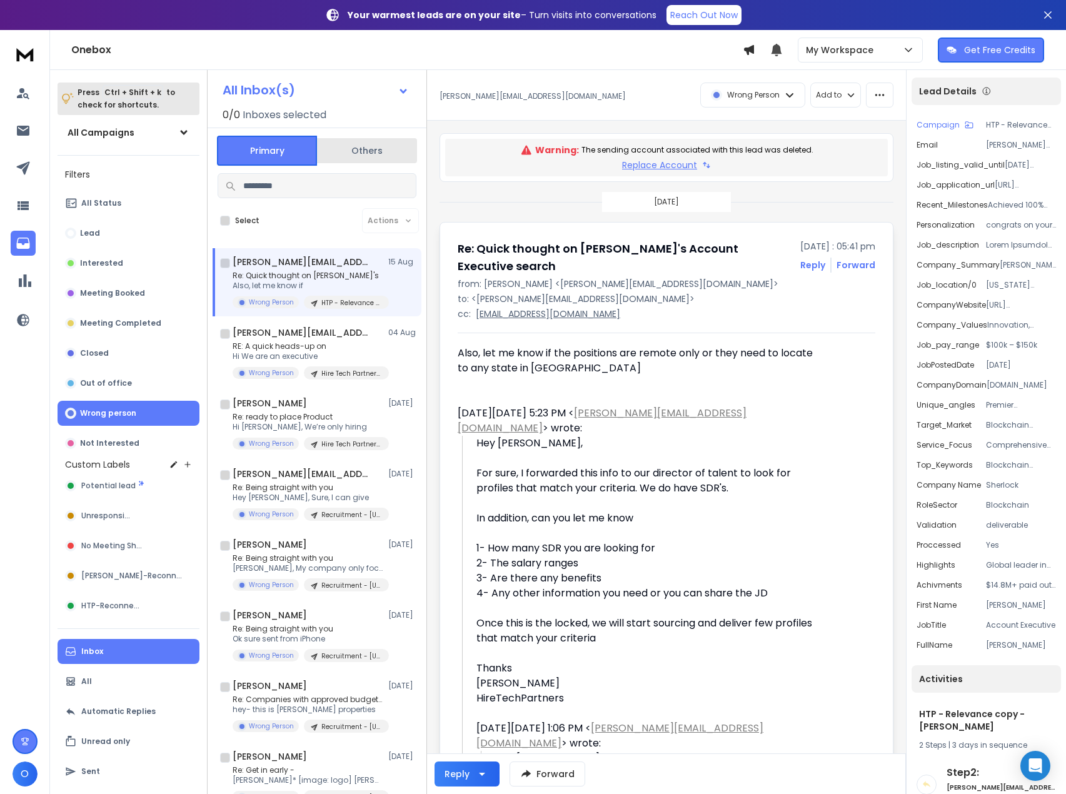
click at [1017, 149] on p "dan@sherlock.xyz" at bounding box center [1021, 145] width 70 height 10
drag, startPoint x: 634, startPoint y: 249, endPoint x: 737, endPoint y: 254, distance: 103.3
click at [737, 254] on h1 "Re: Quick thought on Sherlock's Account Executive search" at bounding box center [625, 257] width 335 height 35
copy h1 "Account Executive"
click at [1008, 646] on p "Dan Berbec" at bounding box center [1021, 645] width 70 height 10
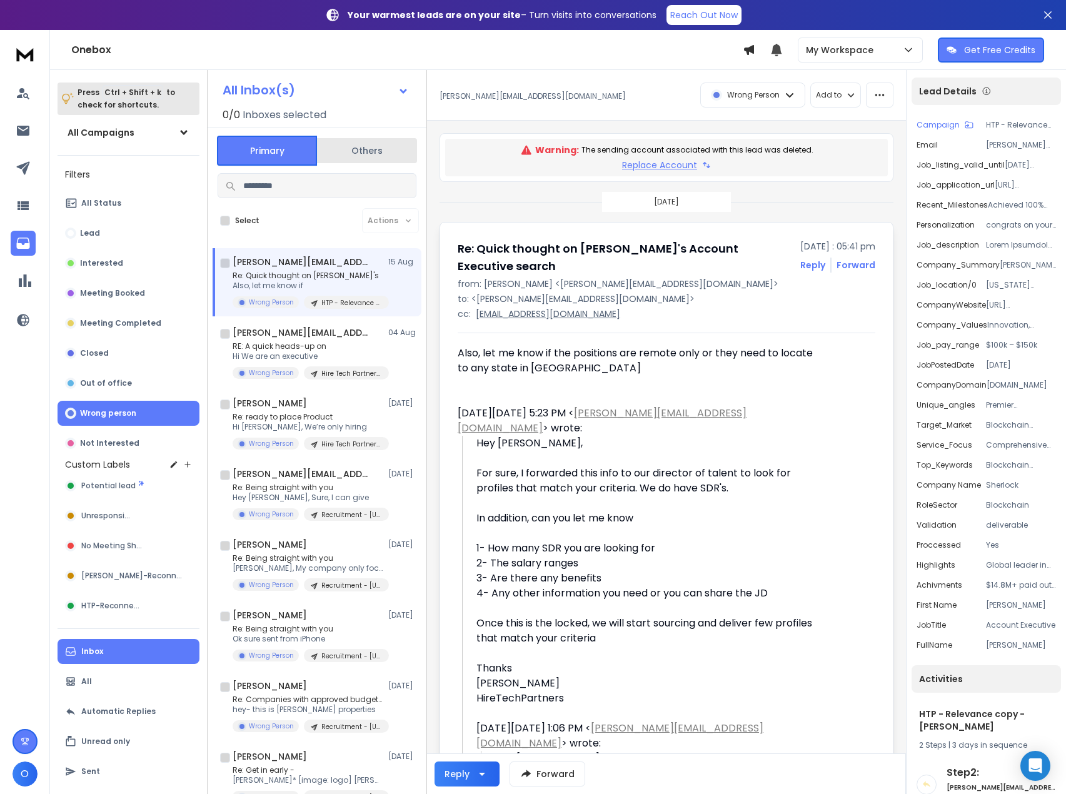
click at [1011, 306] on p "https://sherlock.xyz/" at bounding box center [1021, 305] width 70 height 10
click at [986, 346] on p "$100k – $150k" at bounding box center [1021, 345] width 70 height 10
click at [999, 145] on p "dan@sherlock.xyz" at bounding box center [1021, 145] width 70 height 10
click at [997, 510] on p "Blockchain" at bounding box center [1021, 505] width 70 height 10
click at [1004, 486] on p "Sherlock" at bounding box center [1021, 485] width 70 height 10
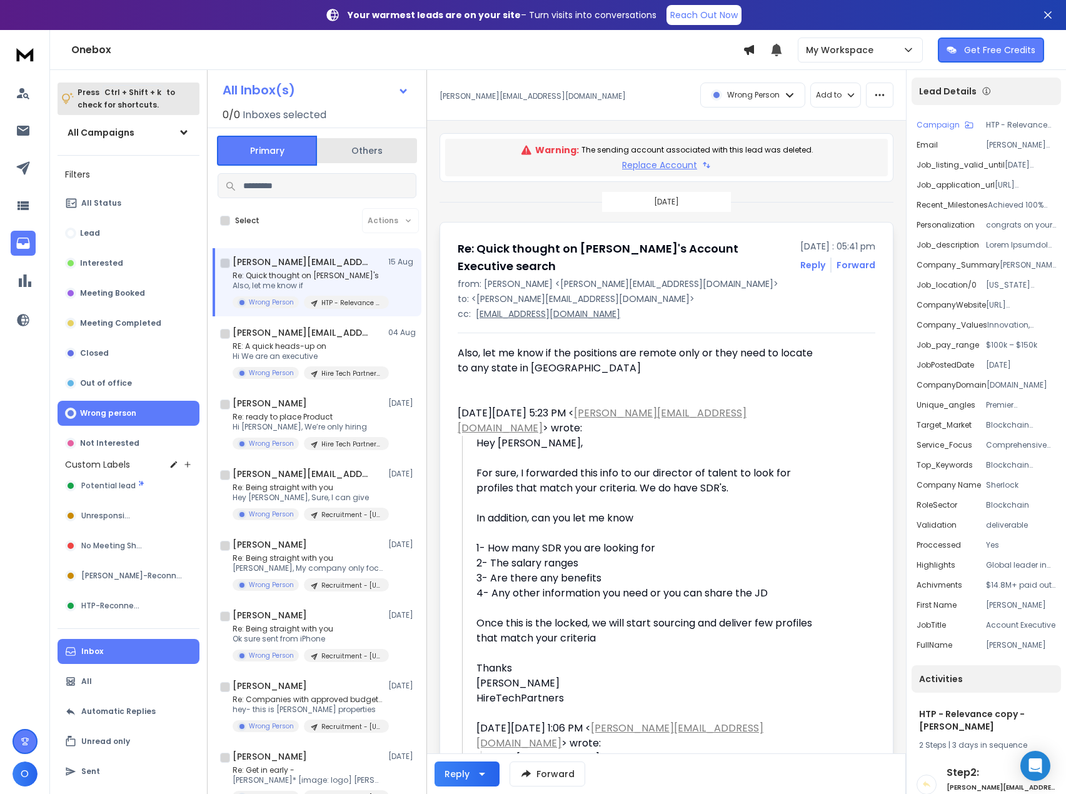
click at [1034, 623] on p "Account Executive" at bounding box center [1021, 625] width 70 height 10
click at [1006, 287] on p "New York City" at bounding box center [1021, 285] width 70 height 10
